Goal: Task Accomplishment & Management: Complete application form

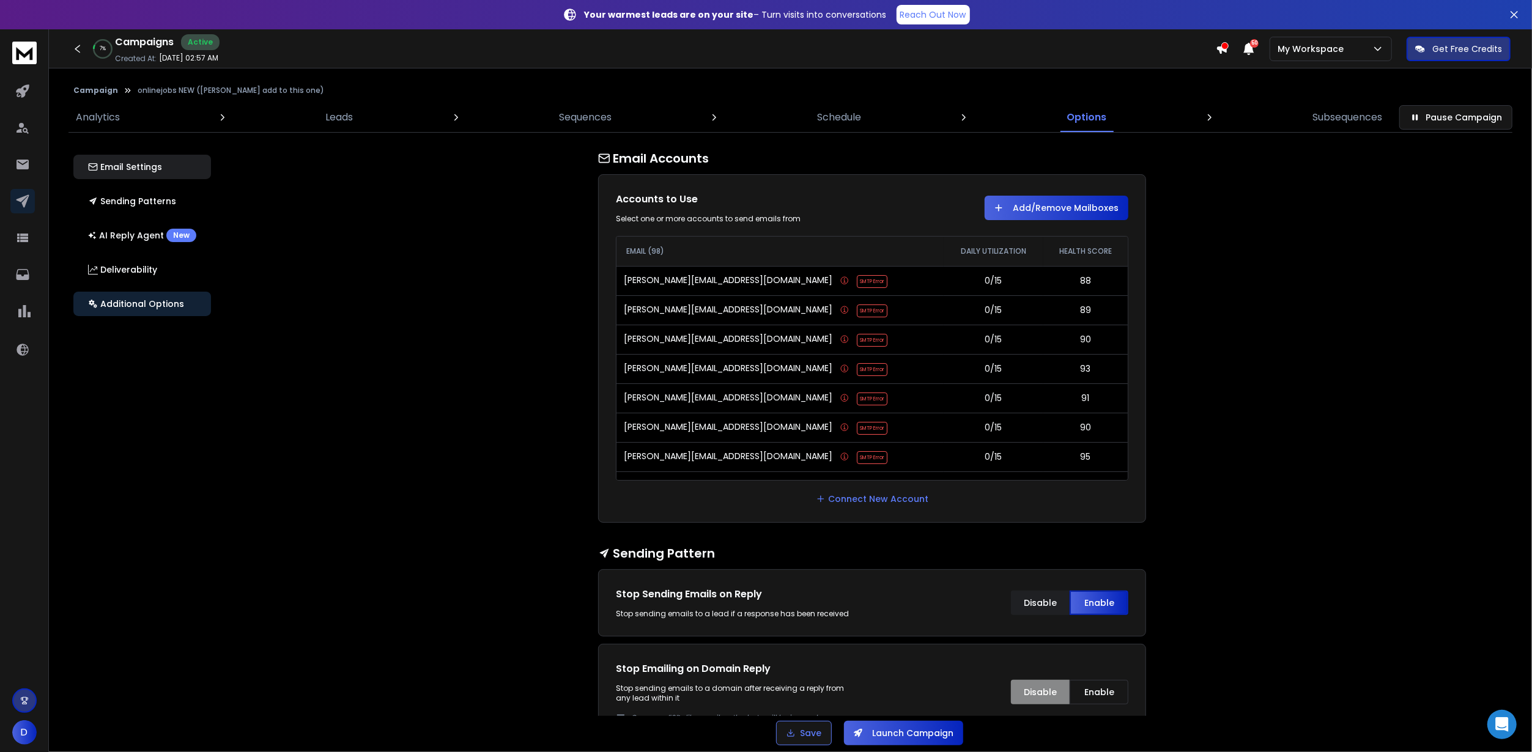
scroll to position [2572, 0]
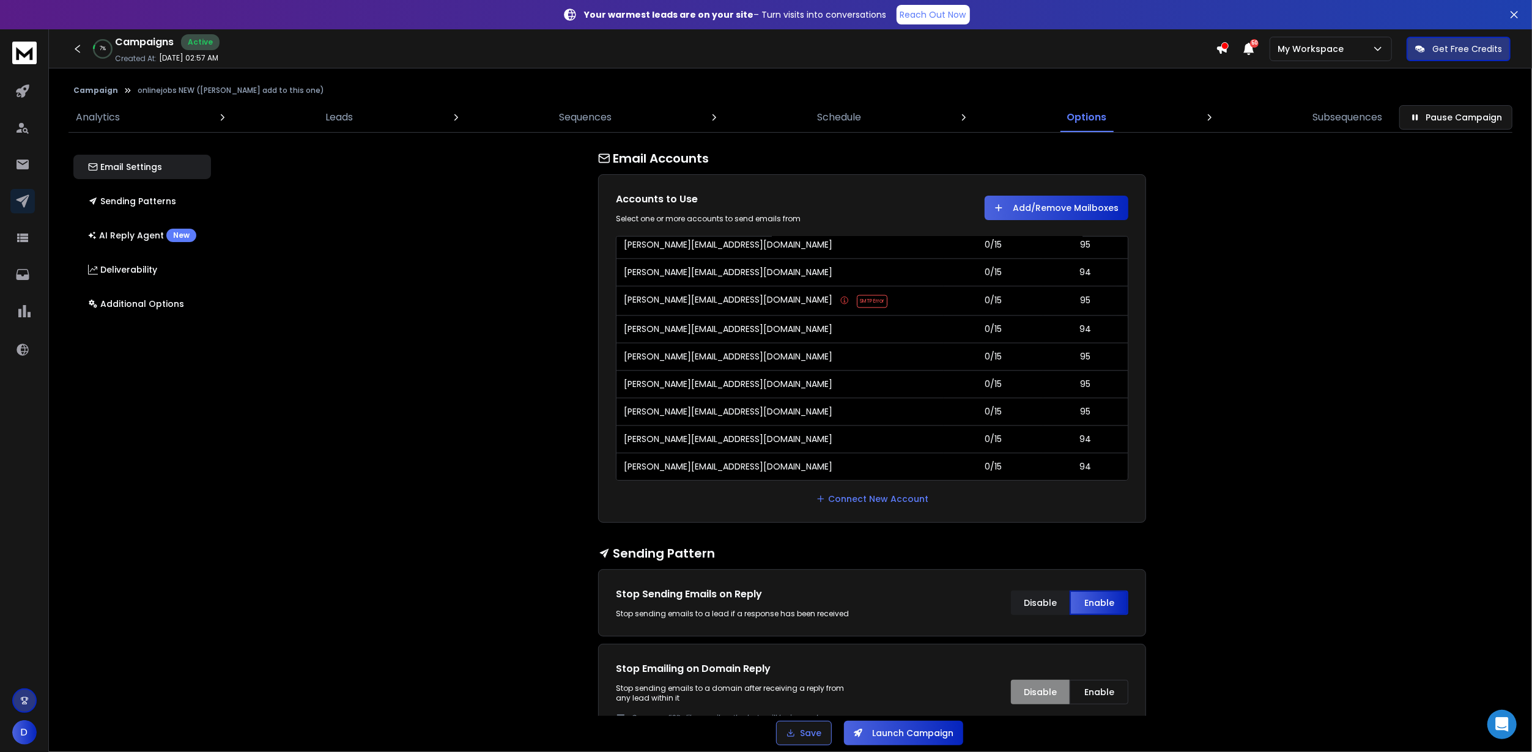
click at [368, 123] on div "Analytics Leads Sequences Schedule Options Subsequences" at bounding box center [729, 117] width 1321 height 29
click at [347, 120] on p "Leads" at bounding box center [339, 117] width 28 height 15
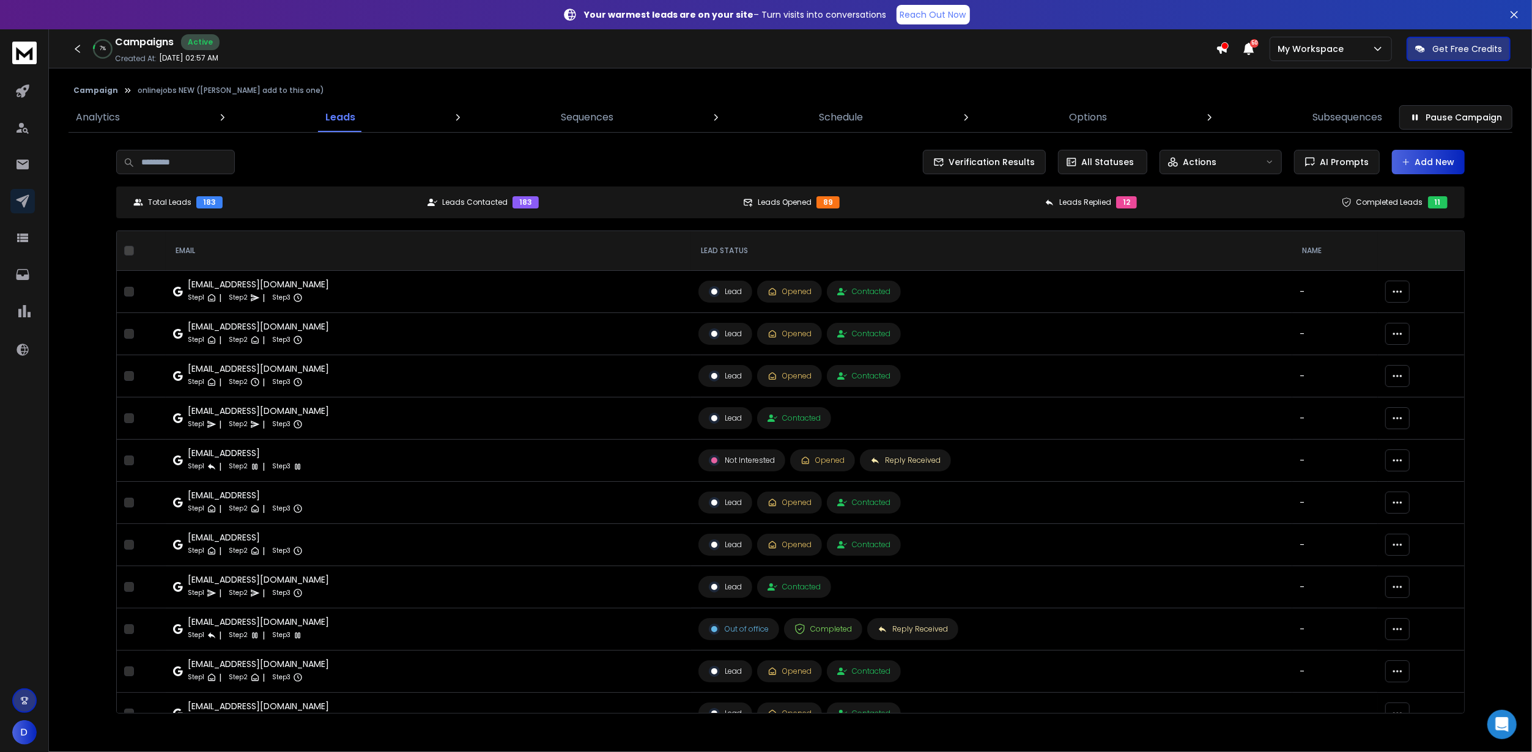
drag, startPoint x: 1449, startPoint y: 157, endPoint x: 1444, endPoint y: 177, distance: 20.2
click at [1449, 158] on button "Add New" at bounding box center [1428, 162] width 73 height 24
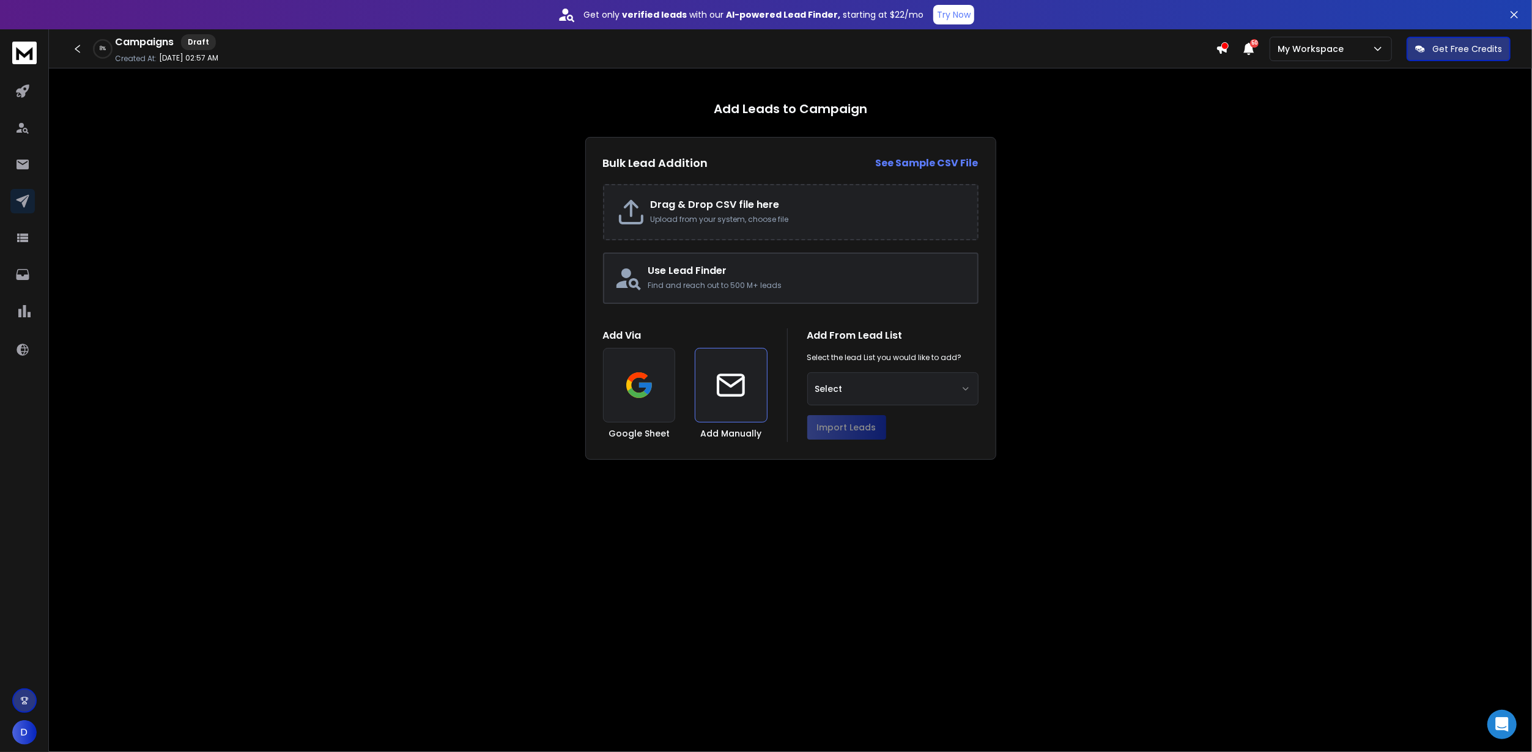
click at [740, 398] on icon at bounding box center [731, 385] width 31 height 37
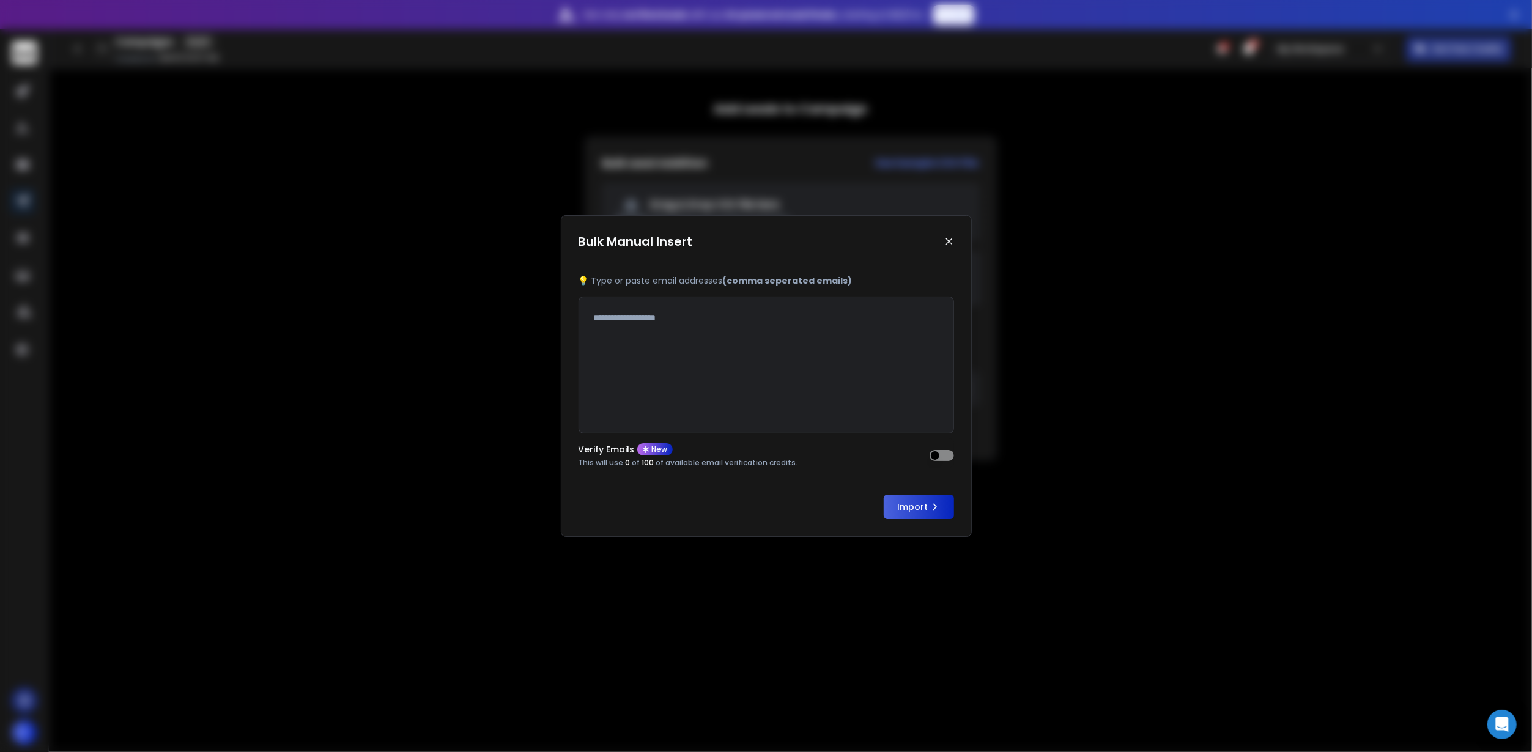
click at [715, 351] on textarea at bounding box center [767, 365] width 376 height 137
paste textarea "**********"
click at [588, 335] on textarea at bounding box center [766, 365] width 375 height 137
click at [592, 360] on textarea at bounding box center [766, 365] width 375 height 137
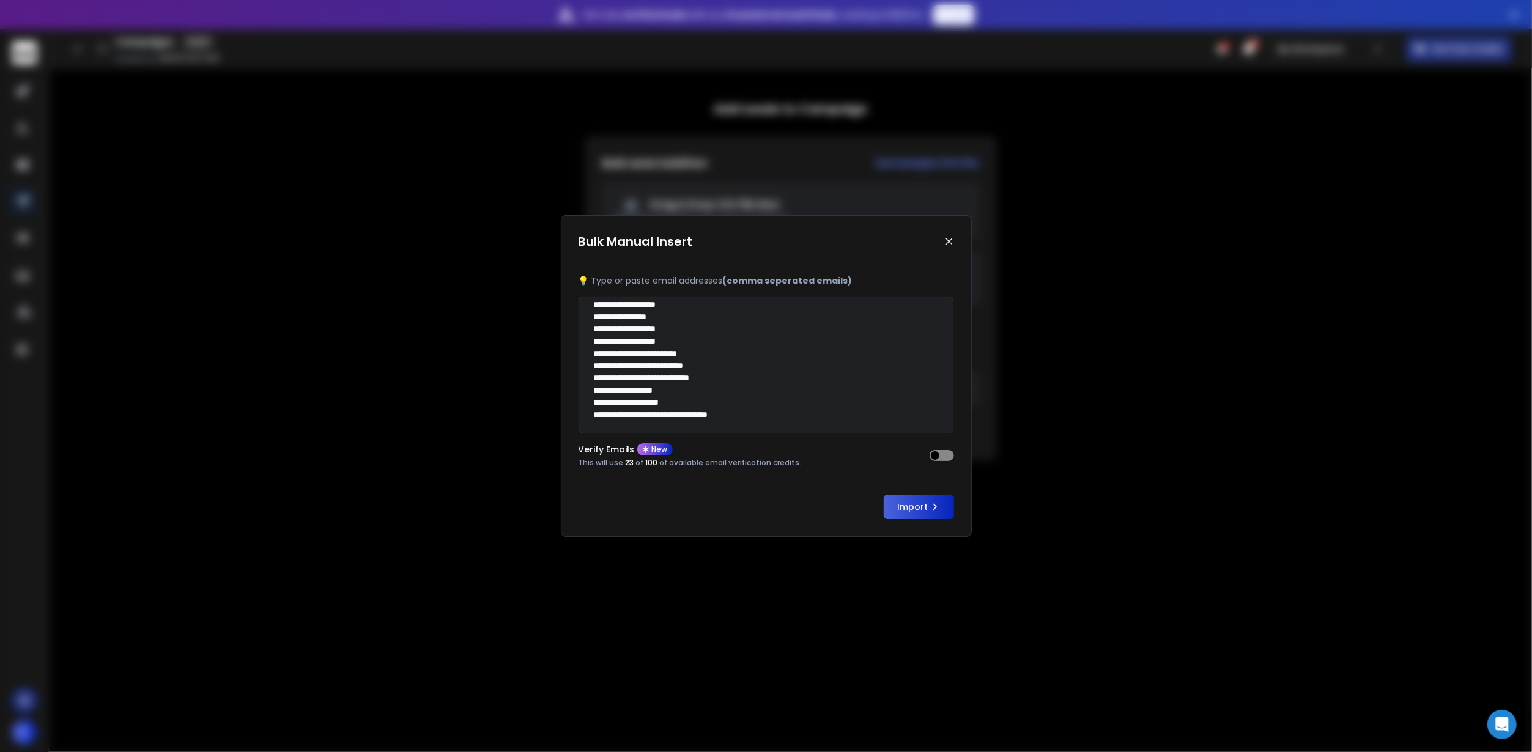
click at [918, 515] on button "Import" at bounding box center [919, 507] width 70 height 24
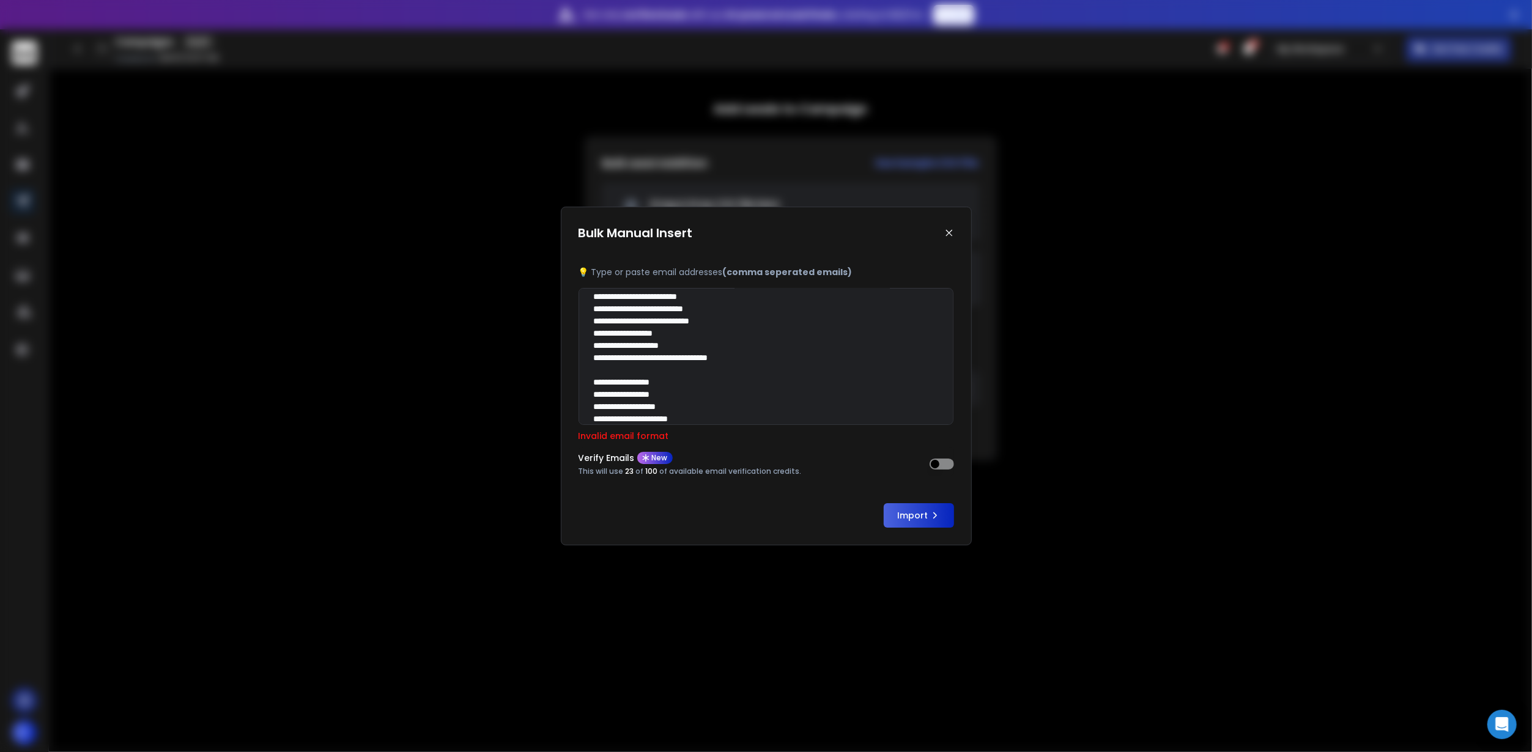
scroll to position [221, 0]
click at [591, 382] on textarea at bounding box center [766, 356] width 375 height 137
click at [901, 515] on button "Import" at bounding box center [919, 515] width 70 height 24
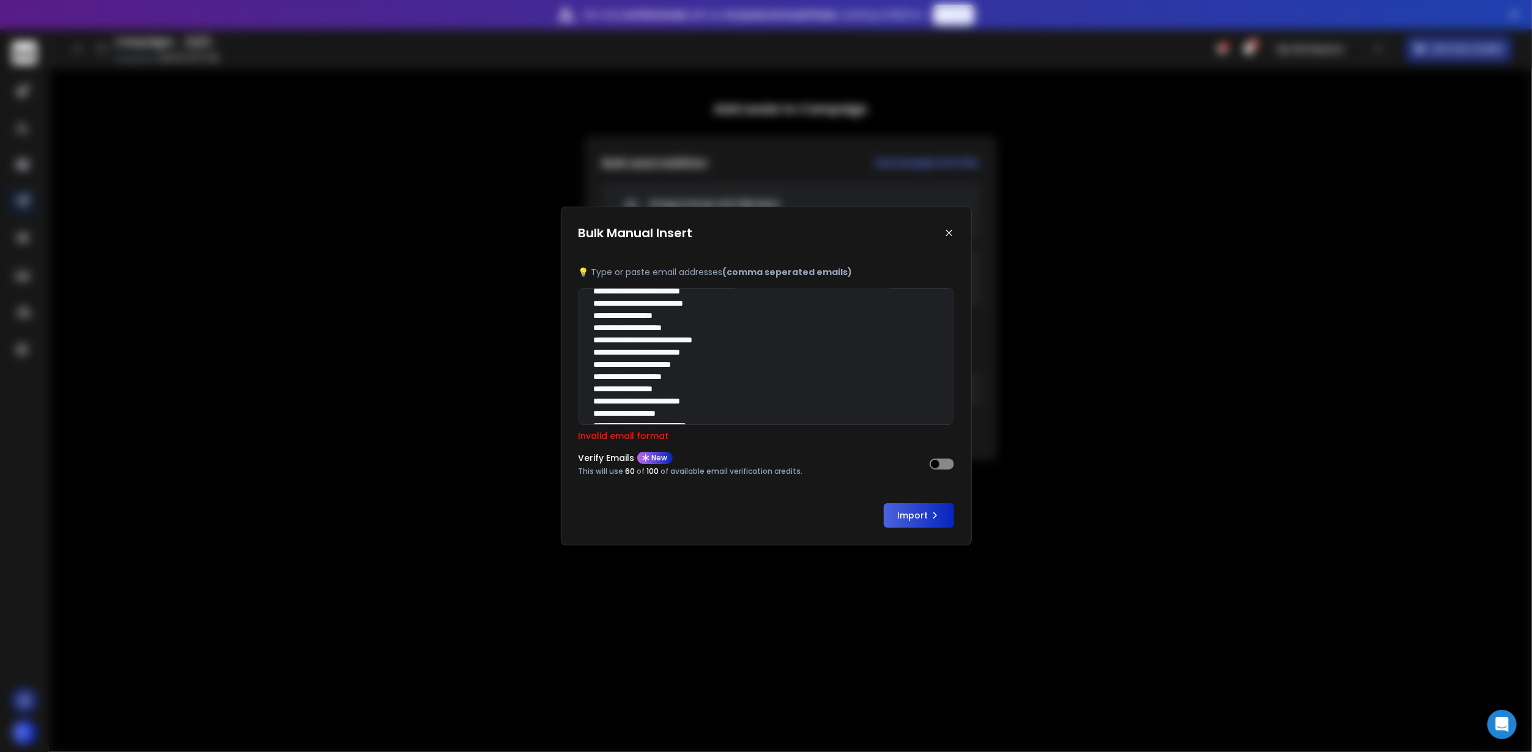
click at [622, 302] on textarea at bounding box center [766, 356] width 375 height 137
click at [924, 509] on button "Import" at bounding box center [919, 515] width 70 height 24
click at [624, 345] on textarea at bounding box center [766, 356] width 375 height 137
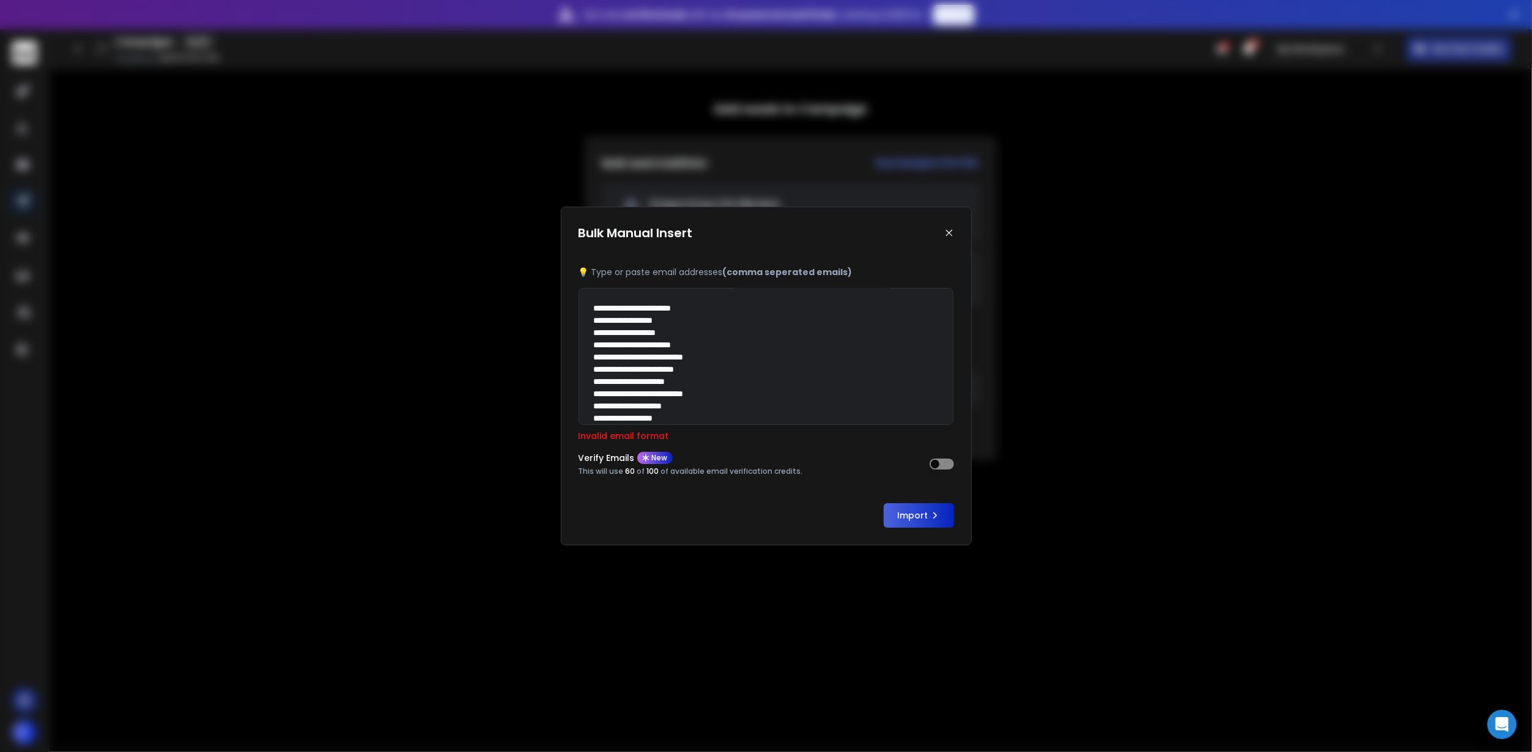
scroll to position [0, 0]
click at [595, 310] on textarea at bounding box center [766, 356] width 375 height 137
click at [607, 380] on textarea at bounding box center [766, 356] width 375 height 137
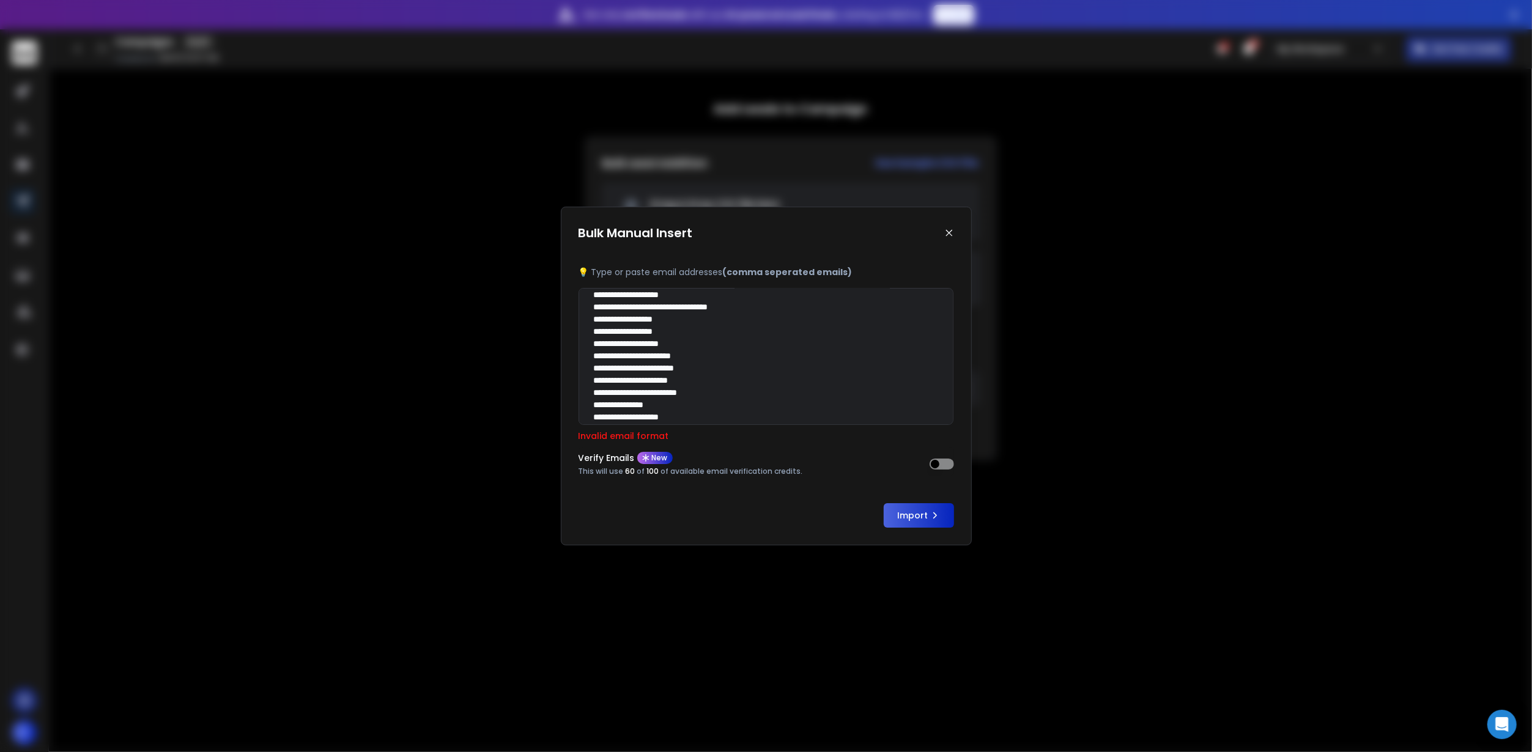
click at [605, 380] on textarea at bounding box center [766, 356] width 375 height 137
click at [911, 514] on button "Import" at bounding box center [919, 515] width 70 height 24
click at [653, 382] on textarea at bounding box center [766, 356] width 375 height 137
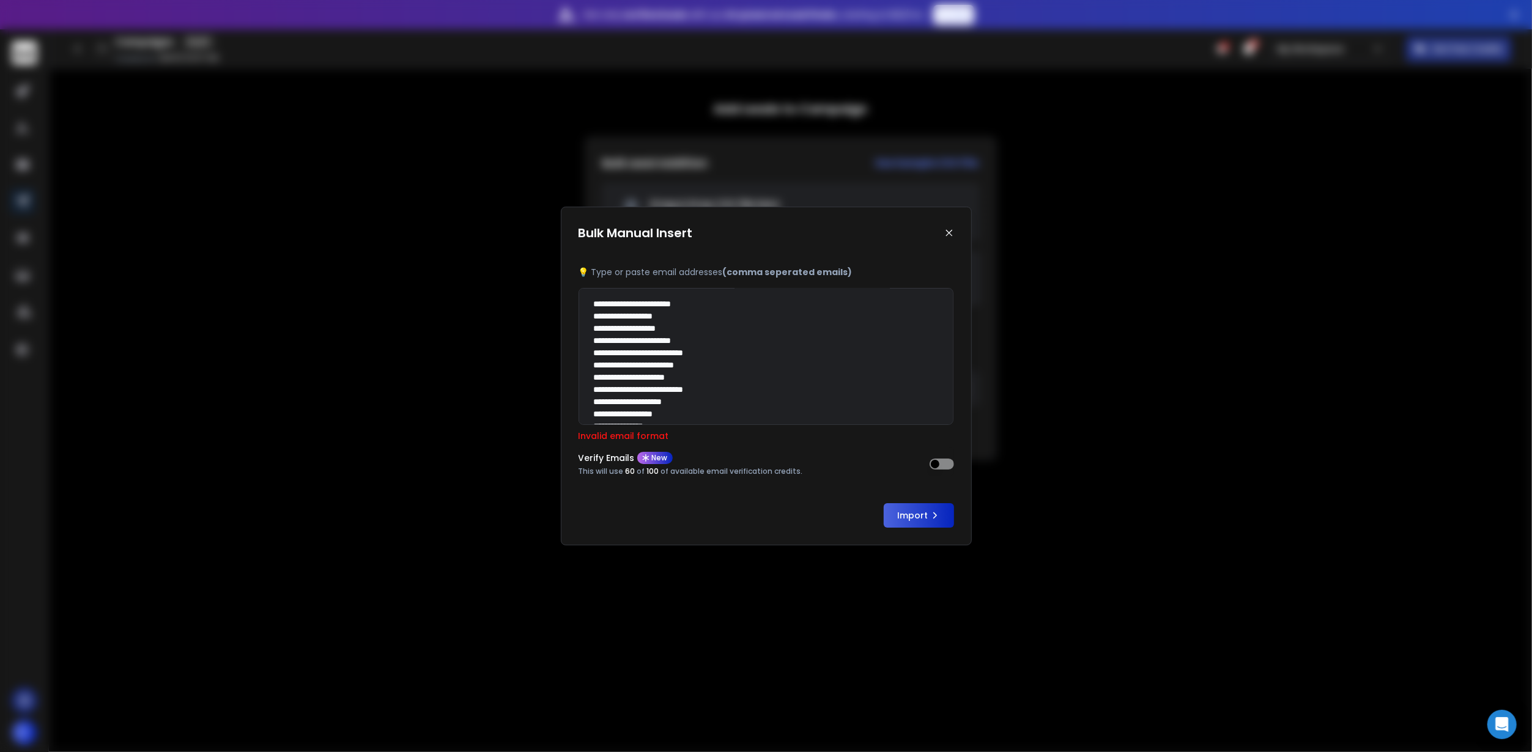
scroll to position [0, 0]
click at [647, 321] on textarea at bounding box center [766, 356] width 375 height 137
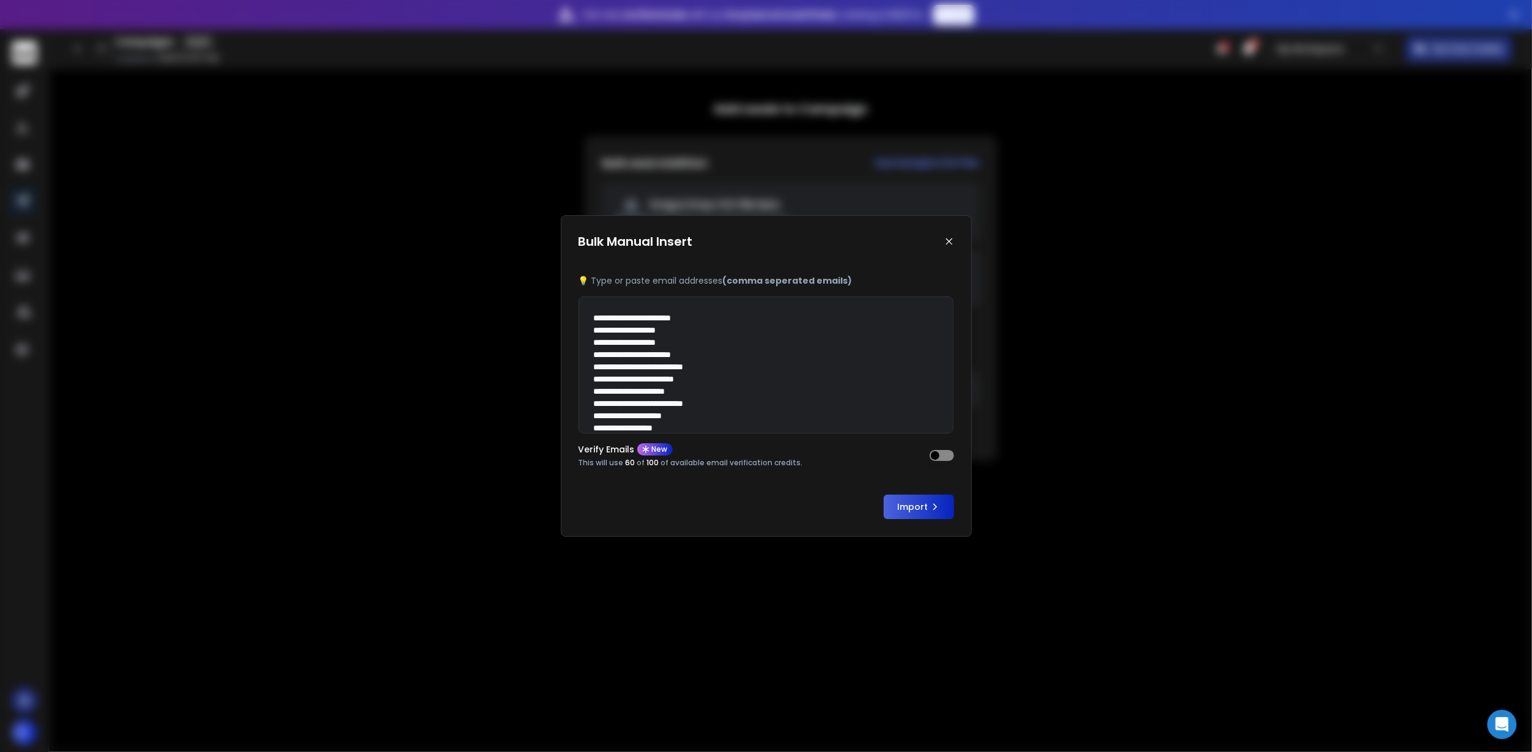
type textarea "**********"
click at [922, 502] on button "Import" at bounding box center [919, 507] width 70 height 24
